Goal: Navigation & Orientation: Find specific page/section

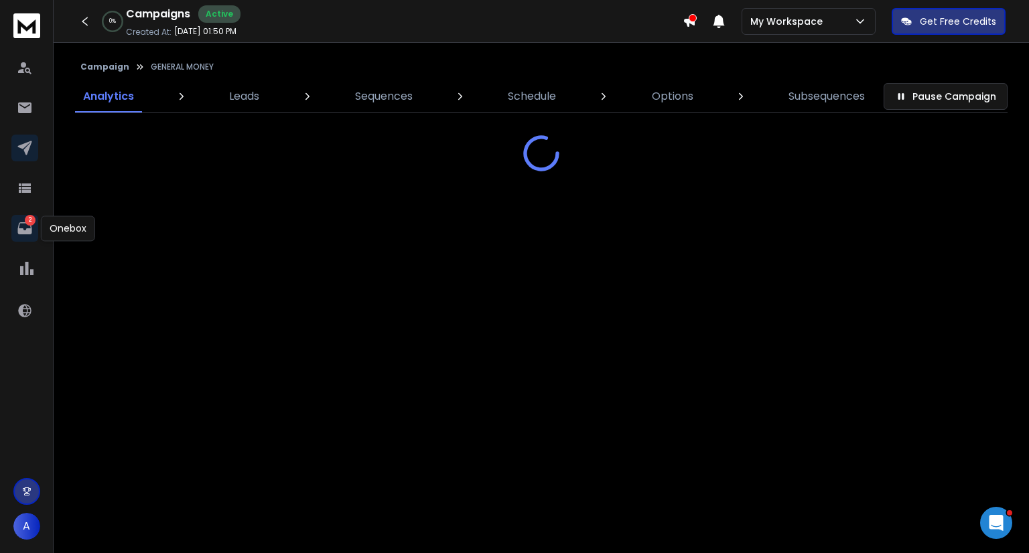
click at [30, 226] on p "2" at bounding box center [30, 220] width 11 height 11
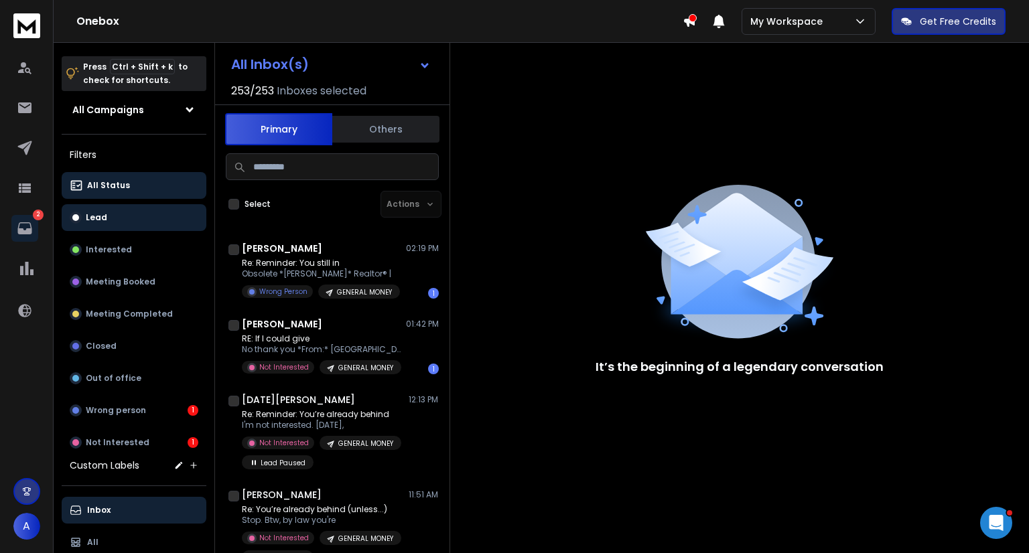
click at [102, 218] on p "Lead" at bounding box center [96, 217] width 21 height 11
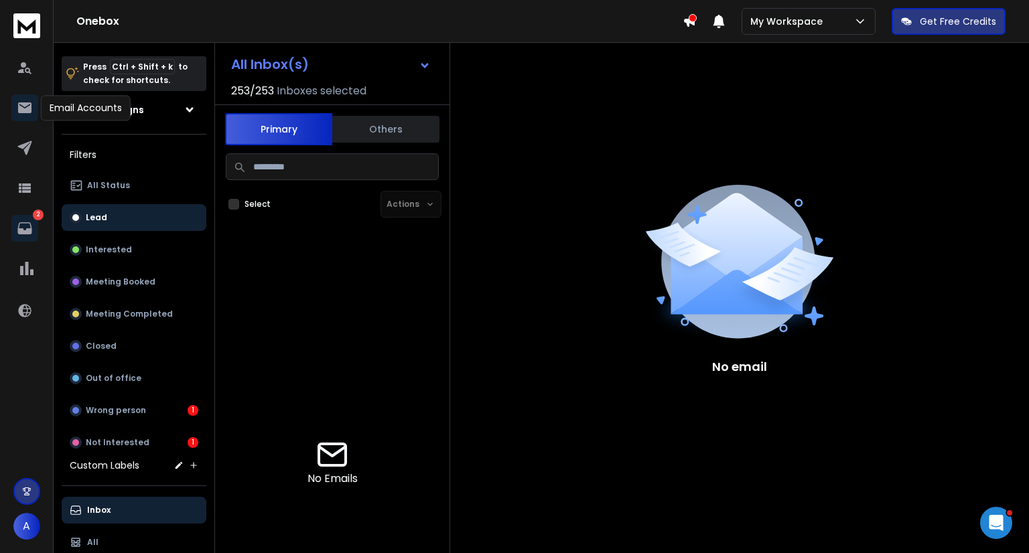
click at [24, 111] on icon at bounding box center [24, 107] width 13 height 11
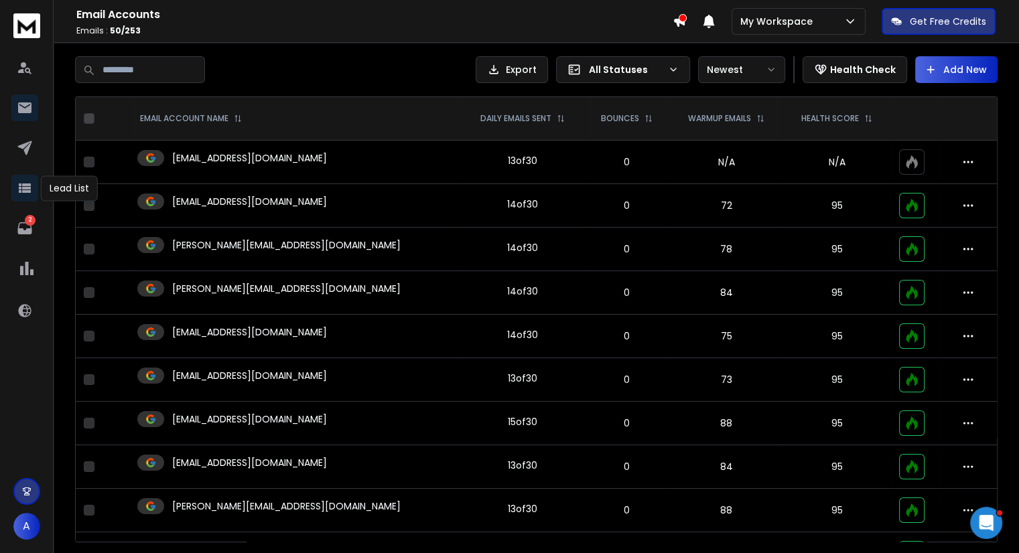
click at [22, 191] on icon at bounding box center [25, 188] width 12 height 9
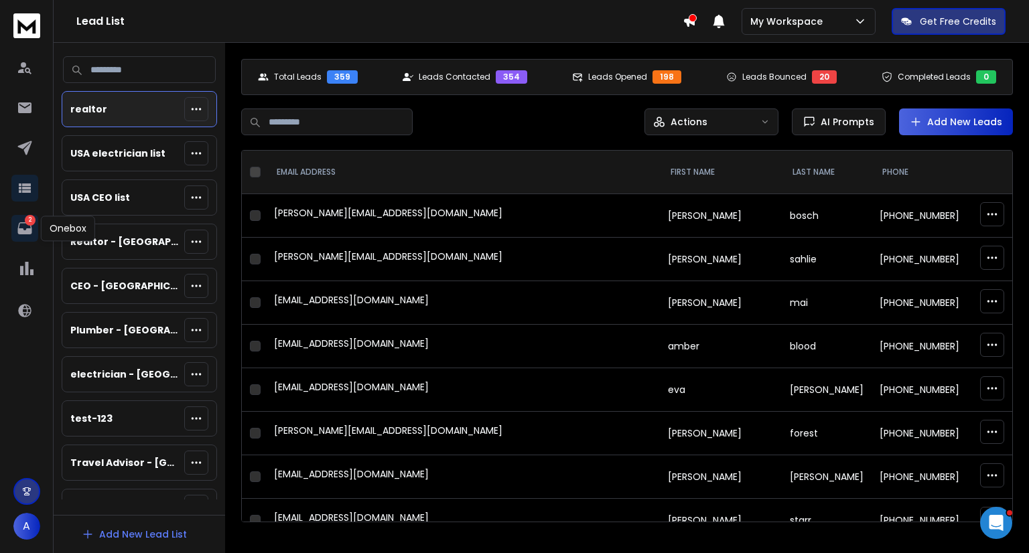
click at [17, 234] on icon at bounding box center [25, 228] width 16 height 16
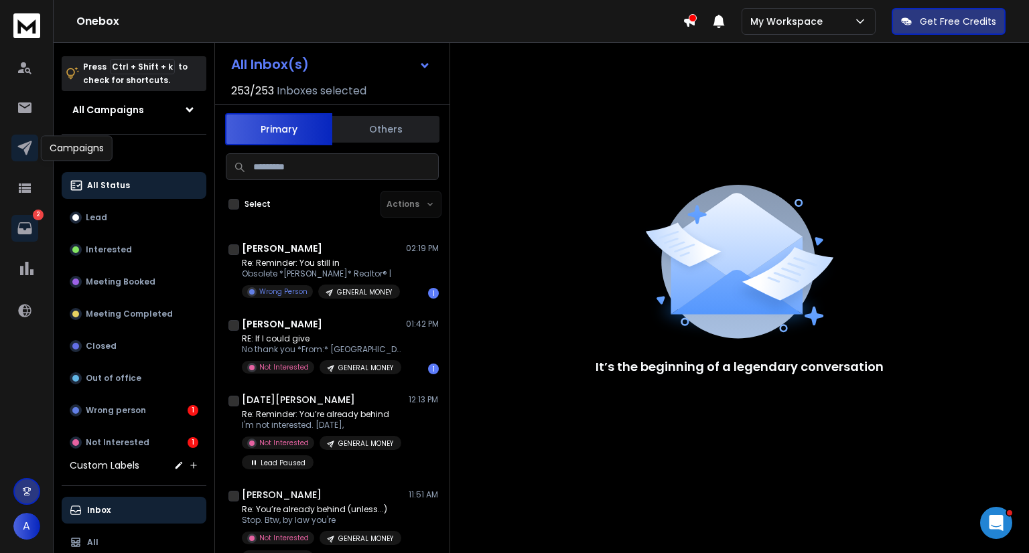
click at [22, 141] on icon at bounding box center [25, 148] width 16 height 16
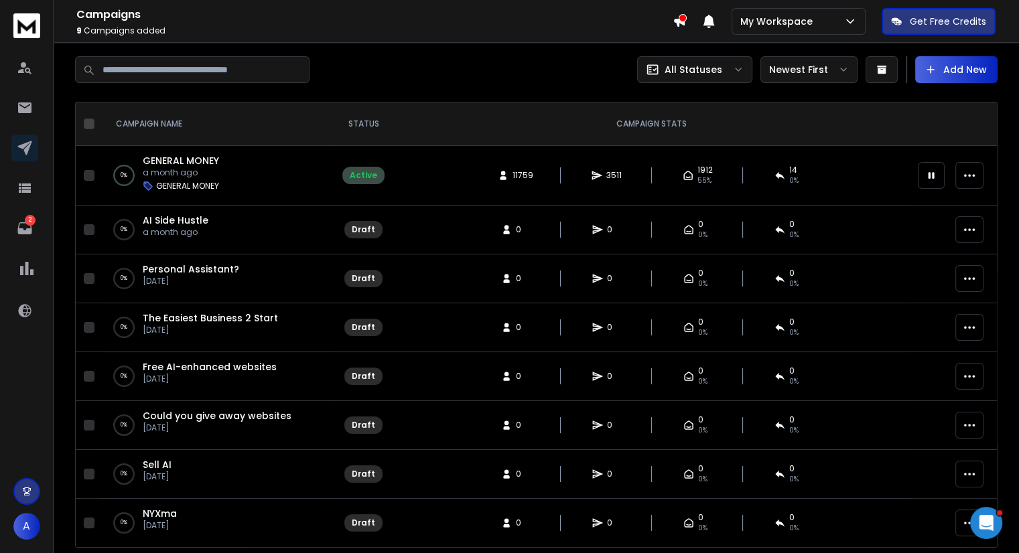
click at [180, 159] on span "GENERAL MONEY" at bounding box center [181, 160] width 76 height 13
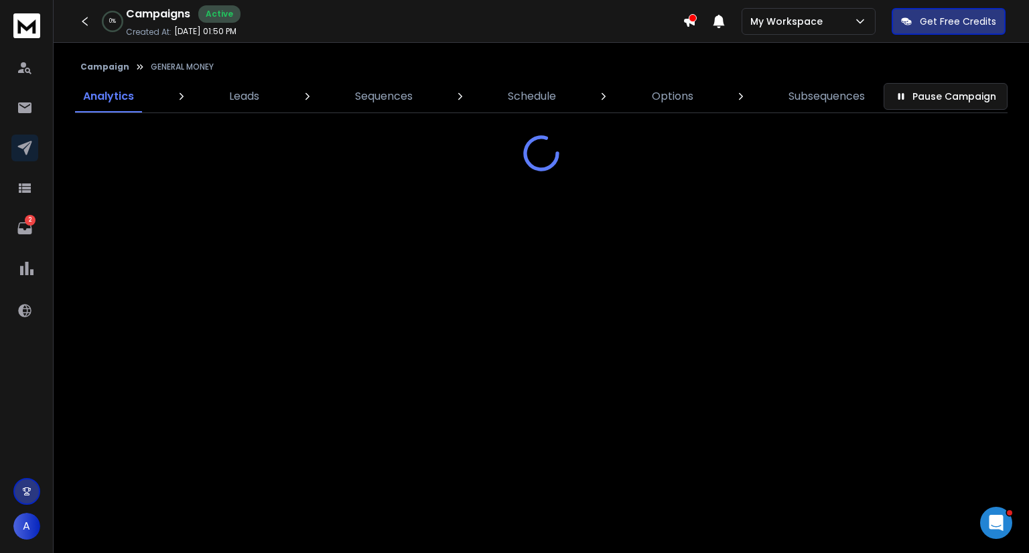
click at [110, 147] on div at bounding box center [541, 153] width 922 height 43
